Goal: Task Accomplishment & Management: Manage account settings

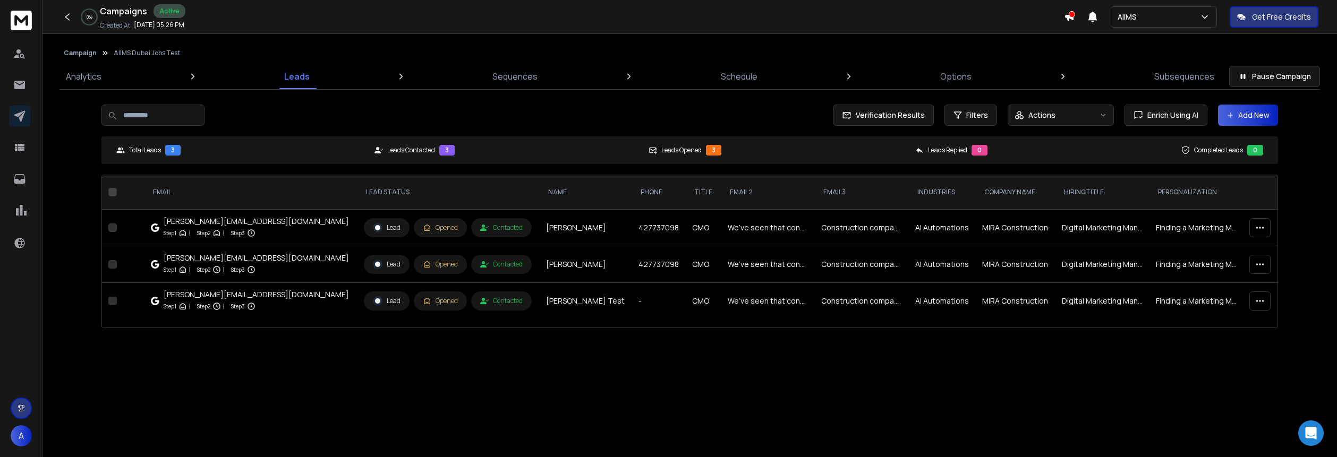
click at [1228, 116] on icon at bounding box center [1230, 115] width 7 height 7
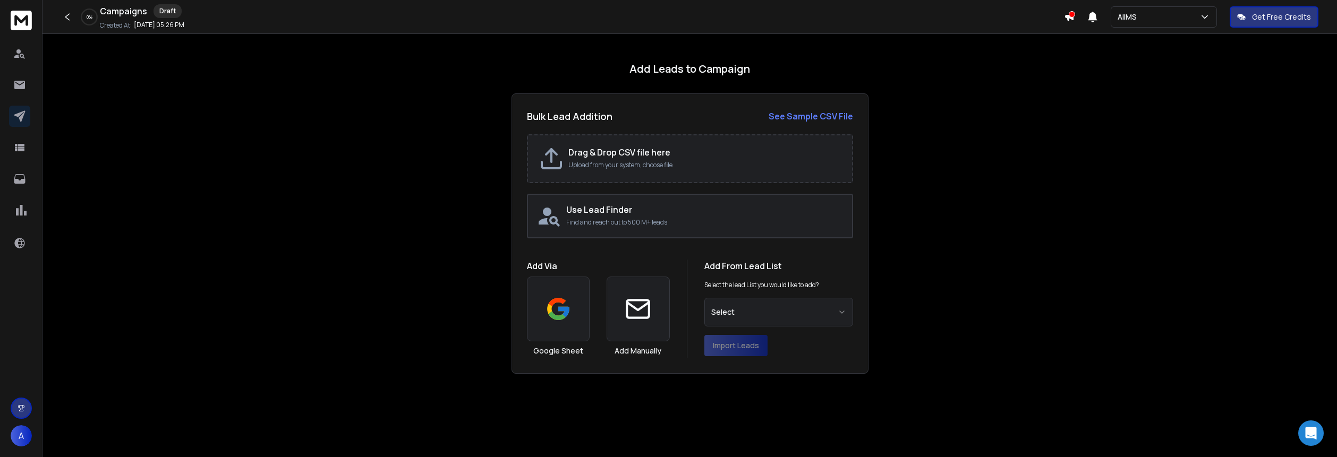
click at [726, 307] on span "Select" at bounding box center [722, 312] width 23 height 11
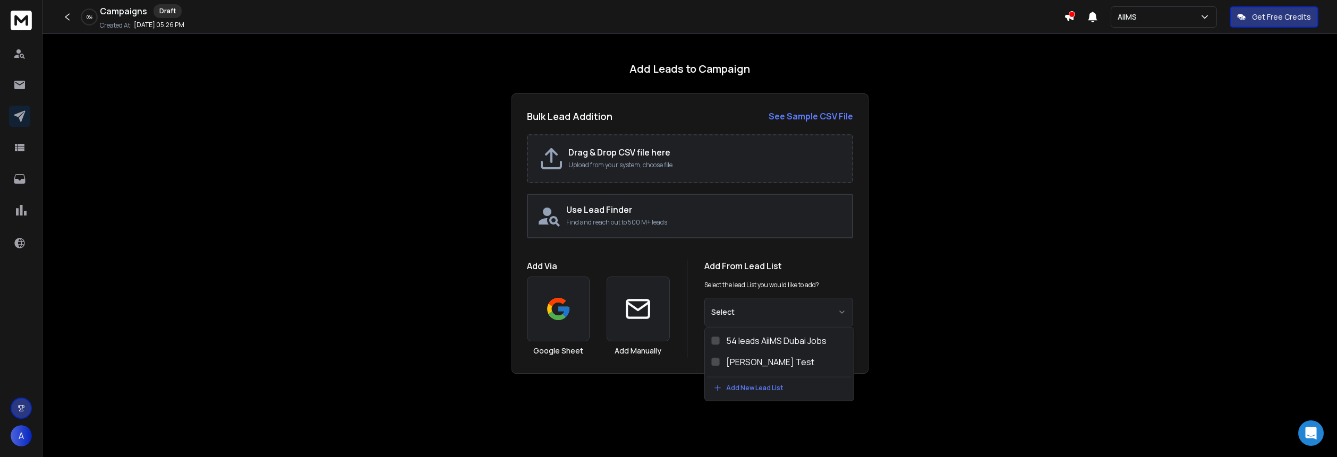
click at [726, 307] on span "Select" at bounding box center [722, 312] width 23 height 11
click at [637, 317] on icon at bounding box center [638, 309] width 22 height 18
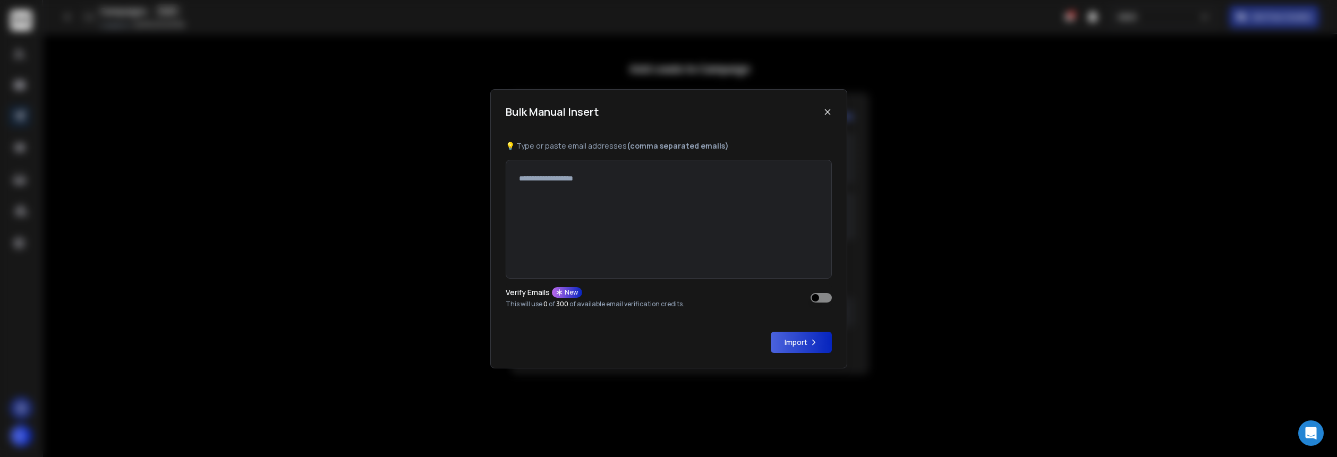
click at [596, 215] on textarea at bounding box center [669, 219] width 326 height 119
type textarea "**********"
click at [796, 343] on button "Import" at bounding box center [801, 342] width 61 height 21
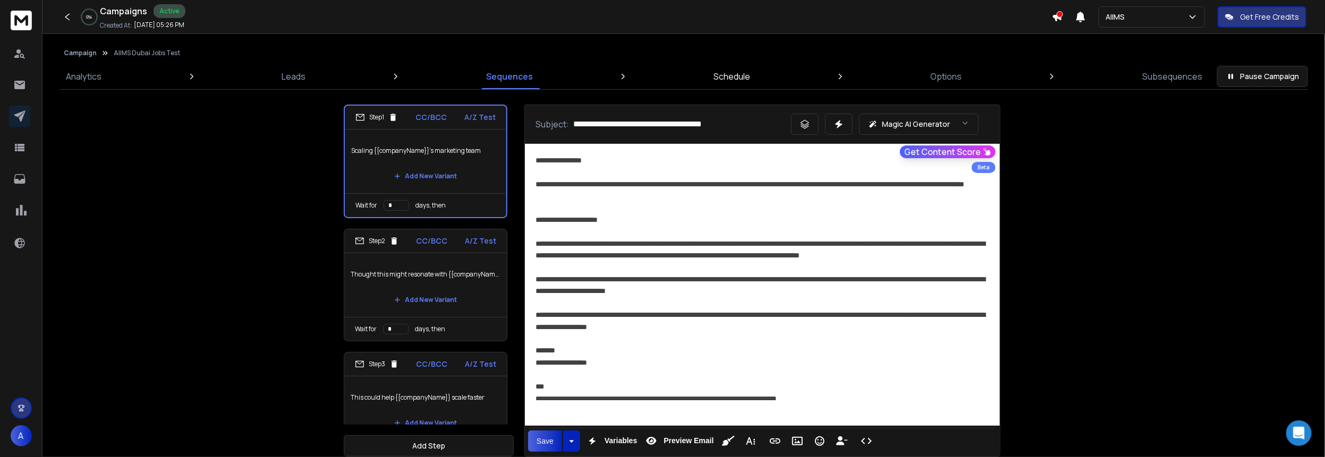
click at [733, 75] on p "Schedule" at bounding box center [732, 76] width 37 height 13
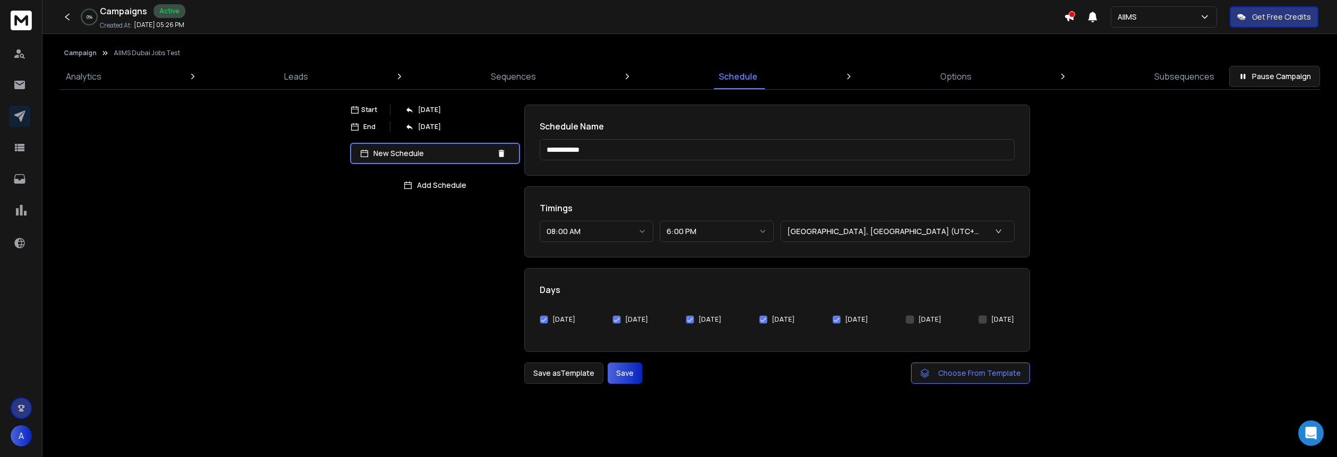
click at [911, 320] on button "[DATE]" at bounding box center [910, 320] width 9 height 9
click at [600, 231] on button "08:00 AM" at bounding box center [597, 231] width 114 height 21
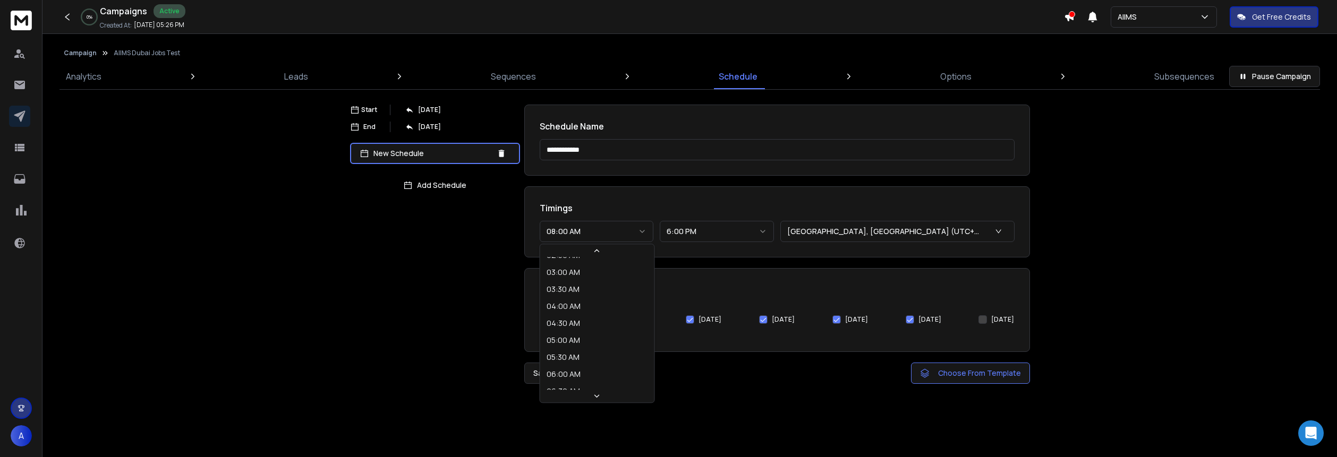
scroll to position [97, 0]
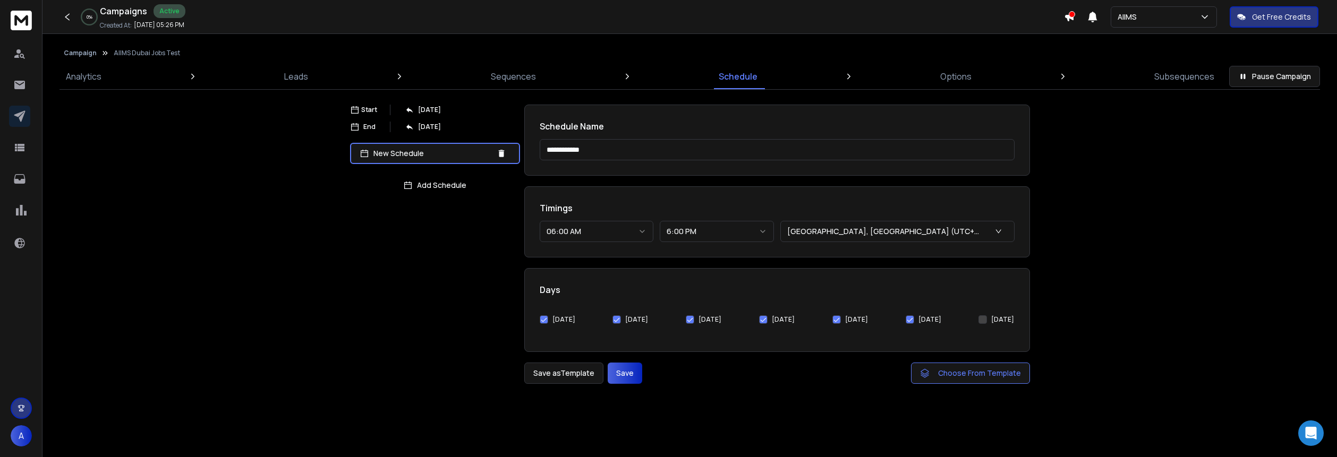
click at [639, 373] on button "Save" at bounding box center [625, 373] width 35 height 21
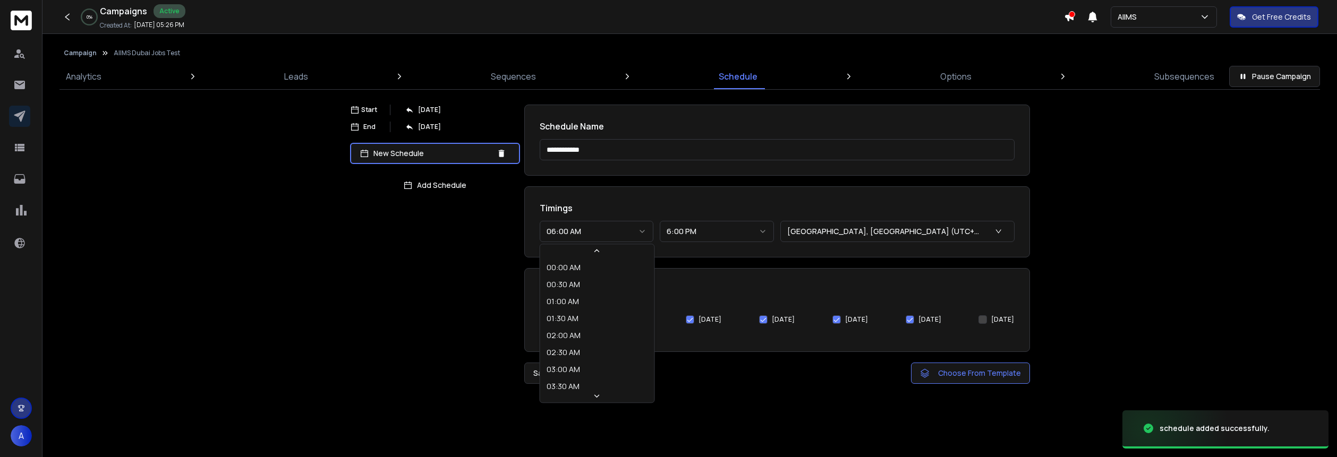
click at [638, 231] on icon "button" at bounding box center [642, 231] width 9 height 9
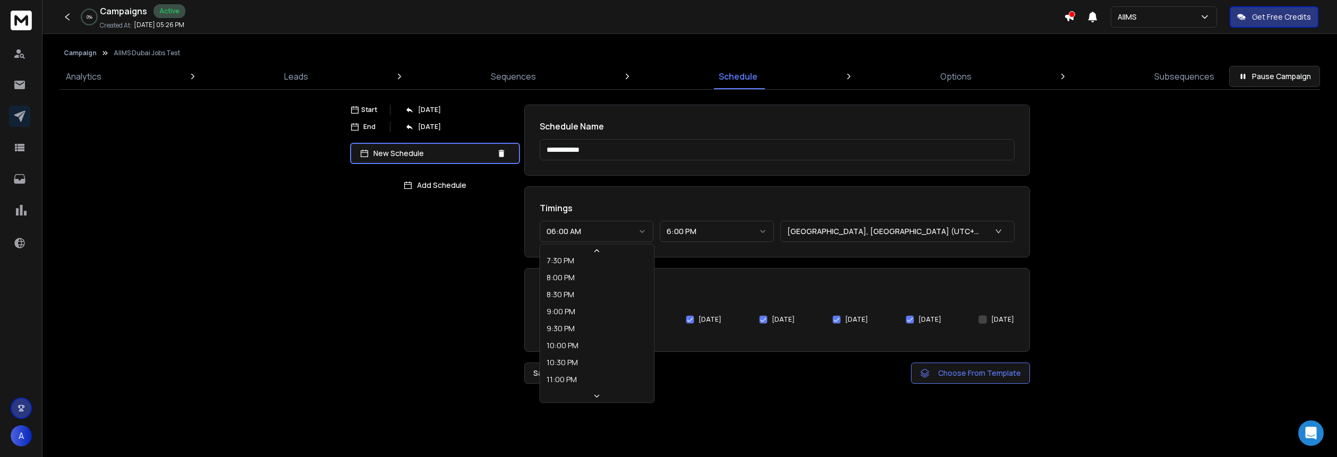
scroll to position [652, 0]
click at [633, 232] on button "7:00 PM" at bounding box center [597, 231] width 114 height 21
select select "********"
click at [688, 232] on button "7:30 PM" at bounding box center [717, 231] width 114 height 21
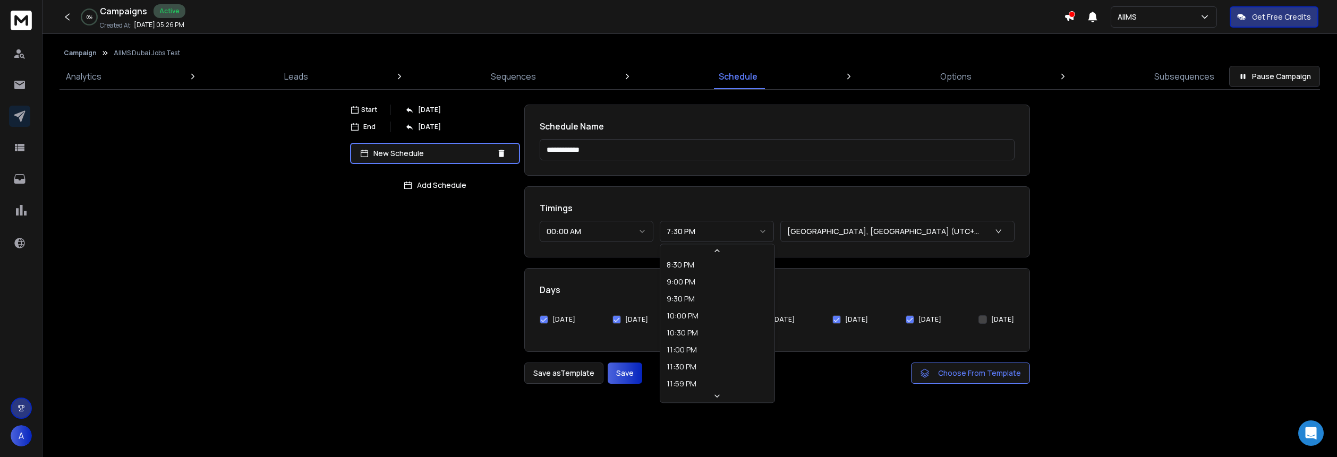
scroll to position [674, 0]
select select "********"
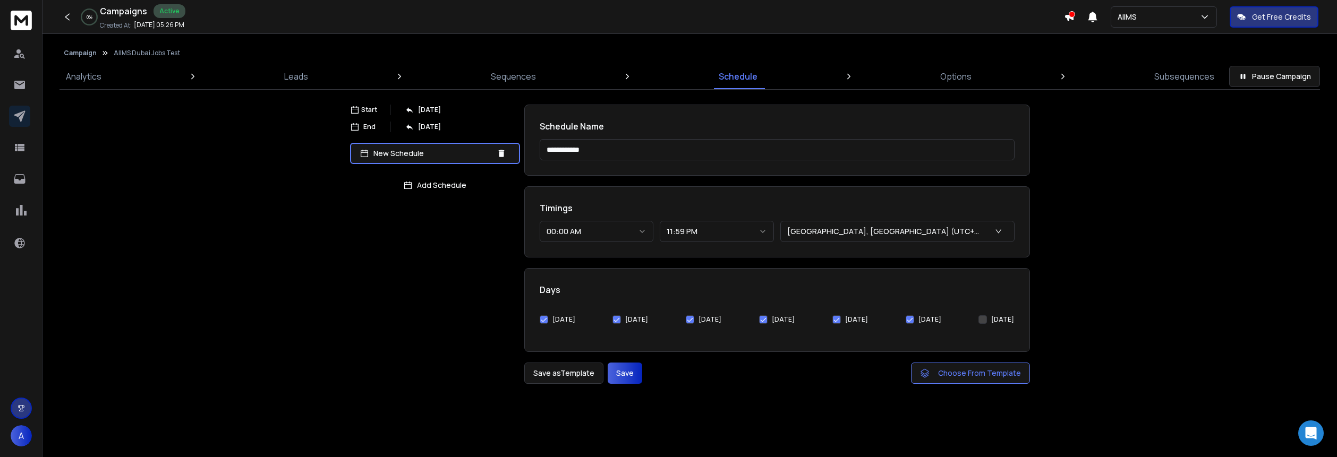
click at [625, 371] on button "Save" at bounding box center [625, 373] width 35 height 21
click at [26, 437] on span "A" at bounding box center [21, 436] width 21 height 21
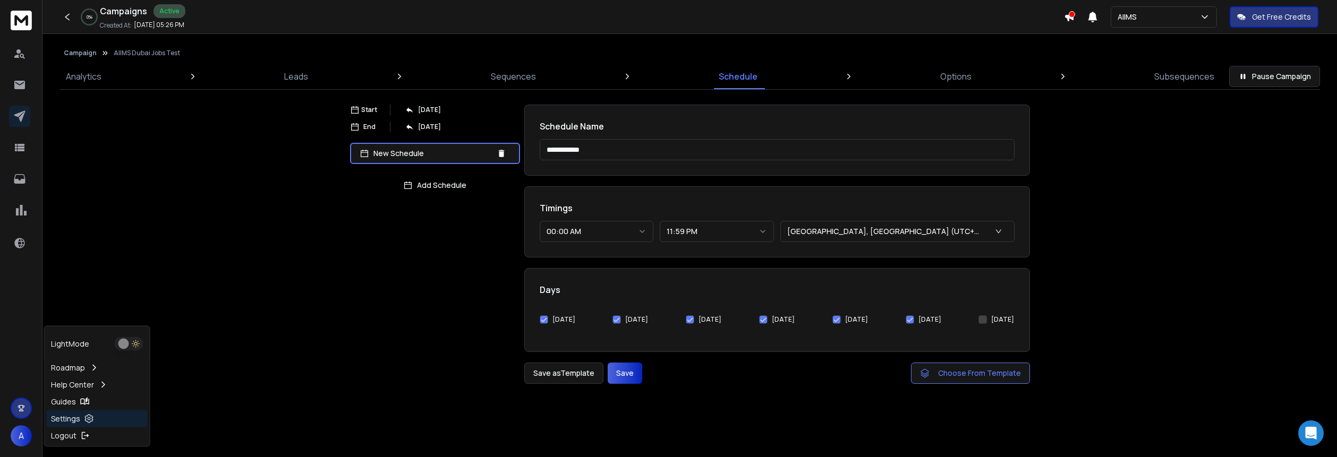
click at [75, 414] on p "Settings" at bounding box center [65, 419] width 29 height 11
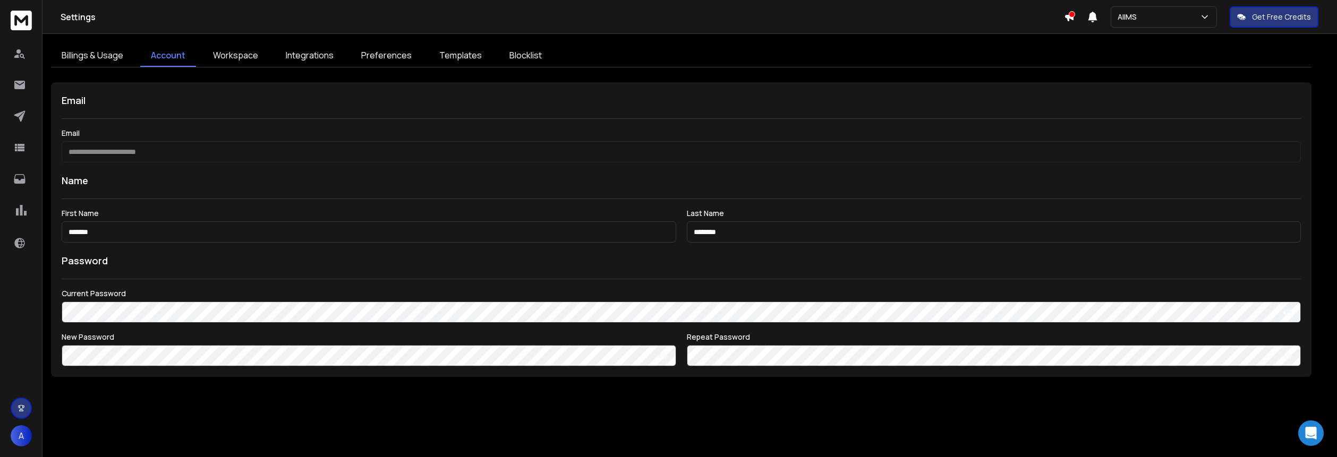
click at [309, 53] on link "Integrations" at bounding box center [309, 56] width 69 height 22
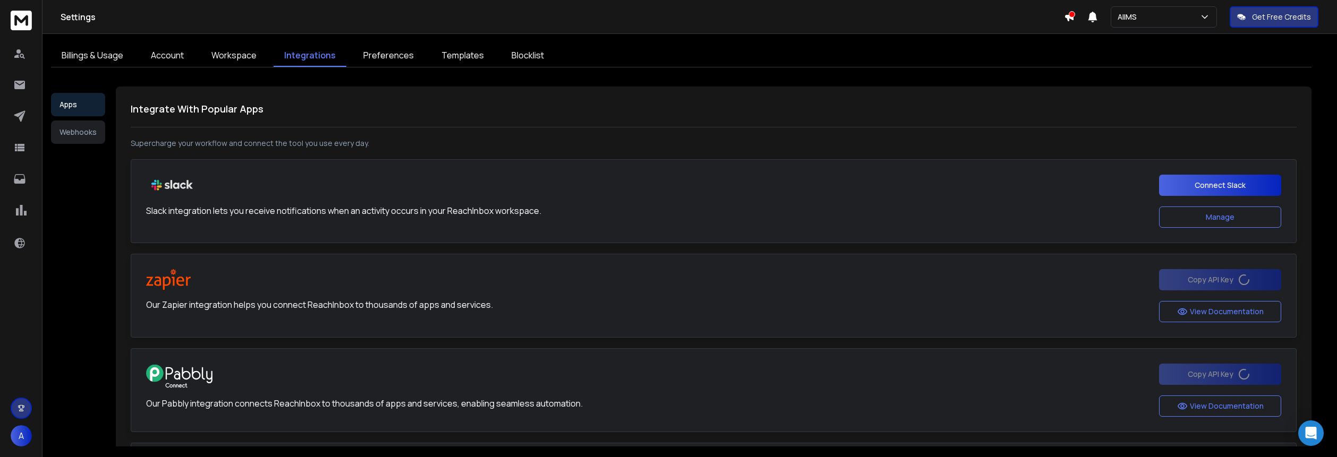
click at [79, 140] on button "Webhooks" at bounding box center [78, 132] width 54 height 23
